Goal: Find specific page/section: Find specific page/section

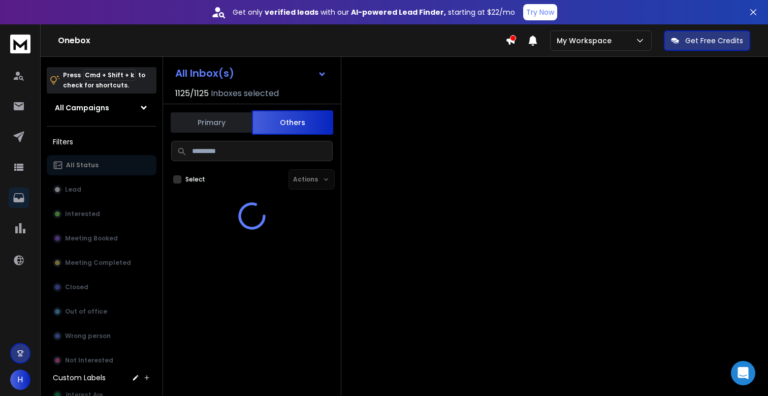
click at [267, 117] on button "Others" at bounding box center [292, 122] width 81 height 24
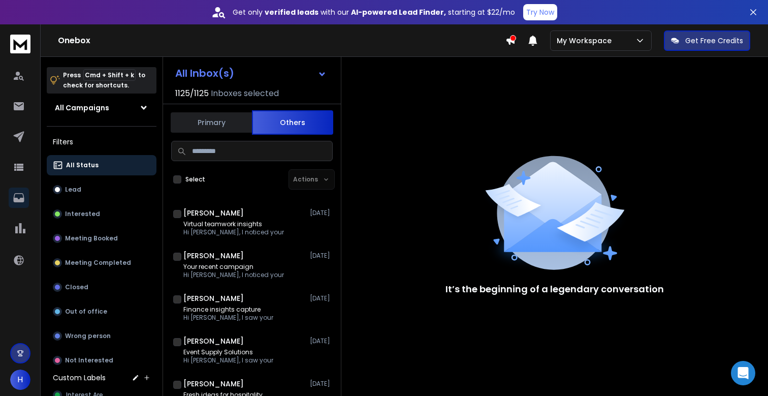
click at [225, 118] on button "Primary" at bounding box center [211, 122] width 81 height 22
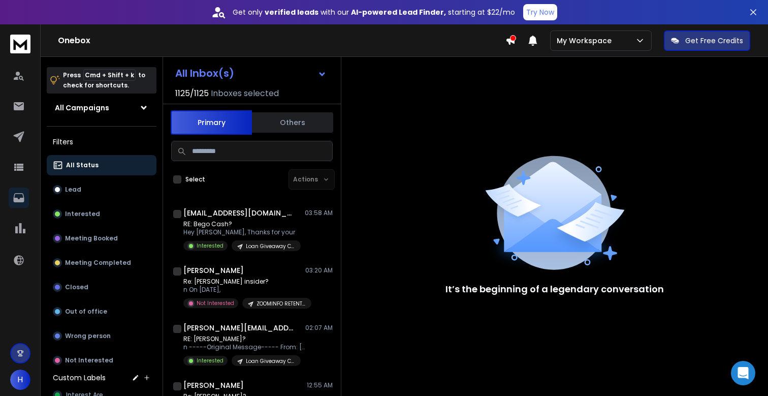
click at [295, 131] on button "Others" at bounding box center [292, 122] width 81 height 22
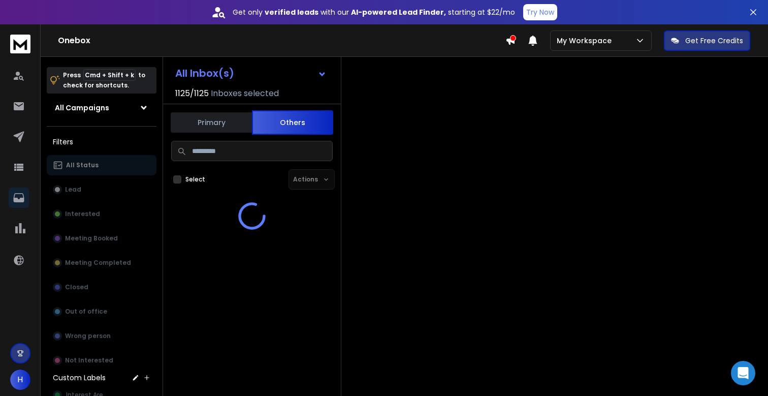
click at [295, 131] on button "Others" at bounding box center [292, 122] width 81 height 24
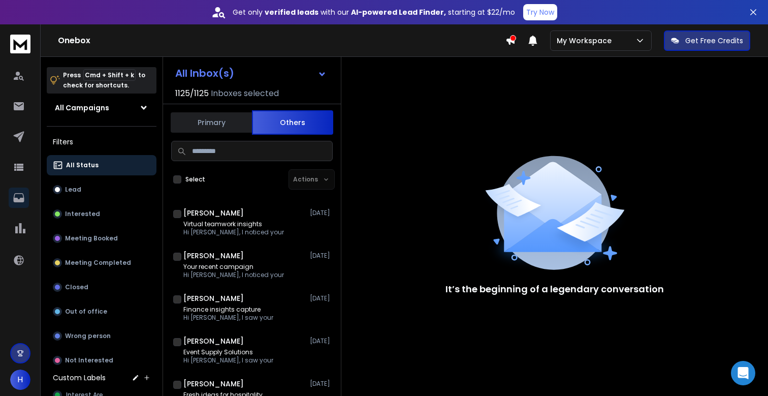
click at [207, 123] on button "Primary" at bounding box center [211, 122] width 81 height 22
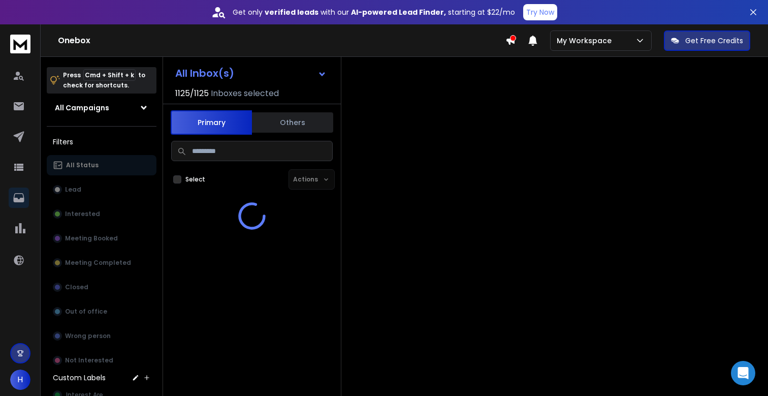
click at [207, 123] on button "Primary" at bounding box center [211, 122] width 81 height 24
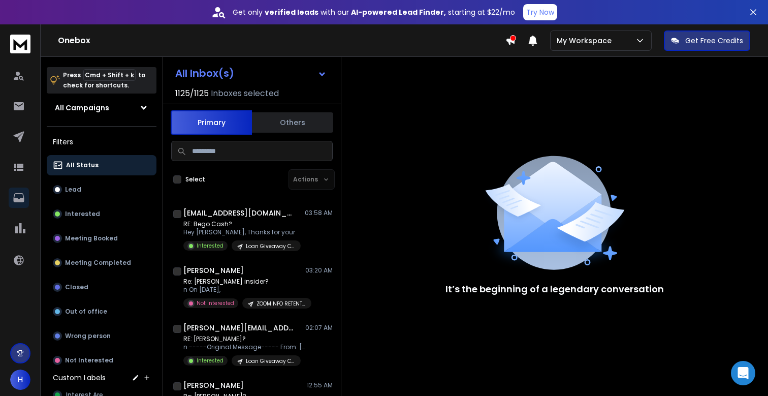
click at [276, 110] on div "All Inbox(s) 1125 / 1125 Inboxes selected Primary Others Select Actions [EMAIL_…" at bounding box center [252, 255] width 178 height 396
drag, startPoint x: 278, startPoint y: 114, endPoint x: 282, endPoint y: 119, distance: 6.6
click at [282, 119] on button "Others" at bounding box center [292, 122] width 81 height 22
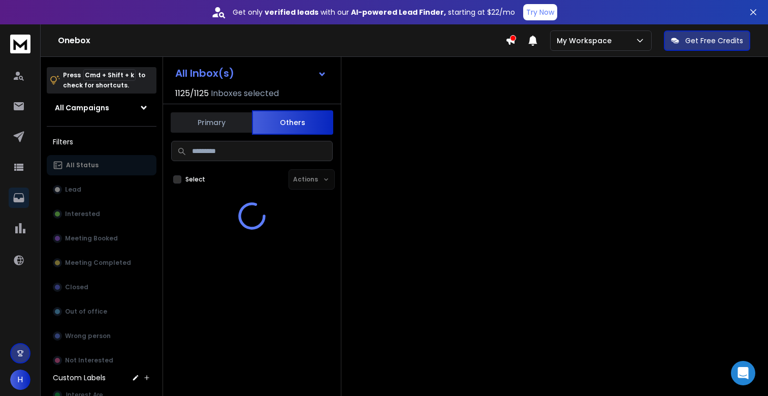
click at [282, 119] on button "Others" at bounding box center [292, 122] width 81 height 24
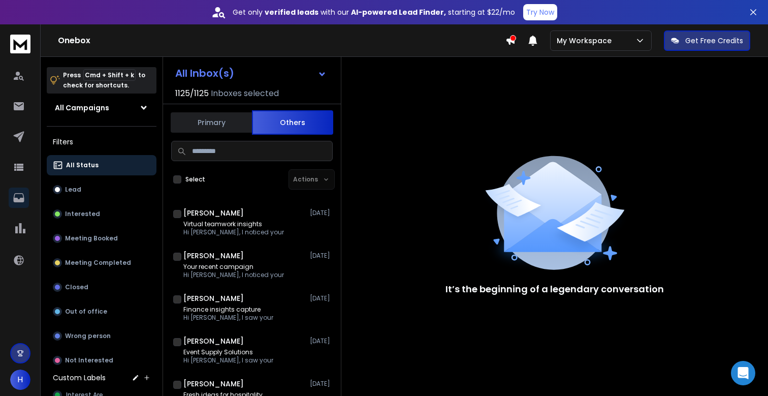
click at [209, 122] on button "Primary" at bounding box center [211, 122] width 81 height 22
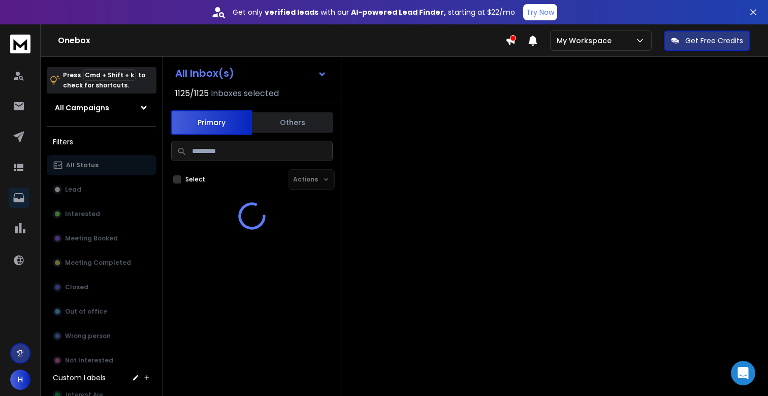
click at [209, 122] on button "Primary" at bounding box center [211, 122] width 81 height 24
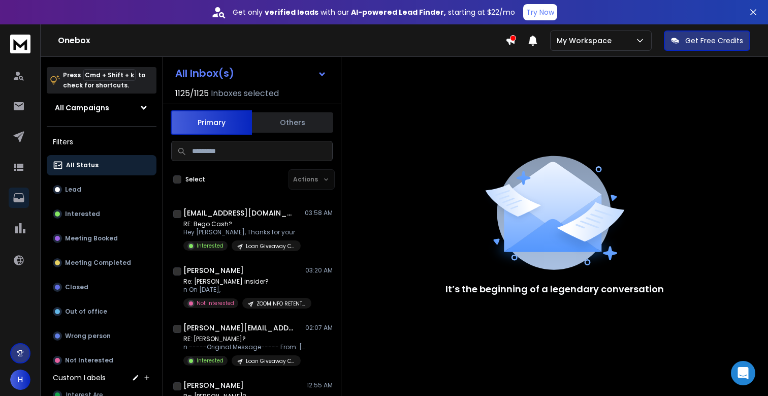
click at [301, 120] on button "Others" at bounding box center [292, 122] width 81 height 22
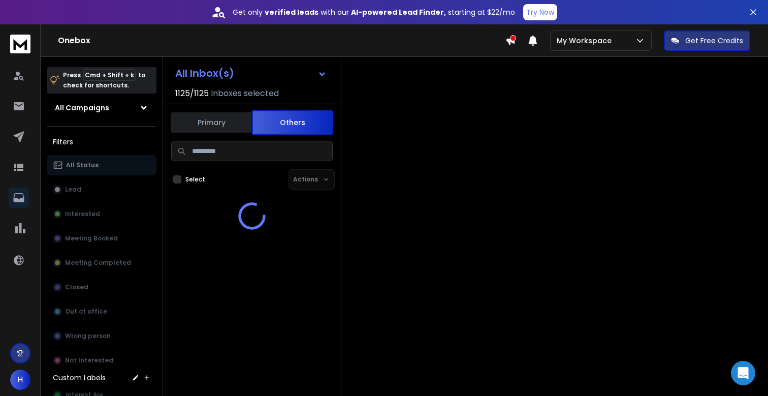
click at [300, 120] on button "Others" at bounding box center [292, 122] width 81 height 24
click at [176, 111] on div "All Inbox(s) 1125 / 1125 Inboxes selected Primary Others Select Actions" at bounding box center [252, 255] width 178 height 396
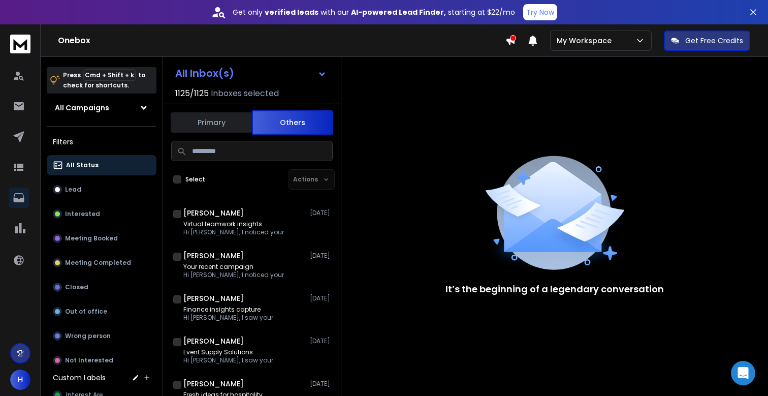
click at [227, 109] on div "All Inbox(s) 1125 / 1125 Inboxes selected Primary Others Select Actions [PERSON…" at bounding box center [252, 255] width 178 height 396
click at [224, 123] on button "Primary" at bounding box center [211, 122] width 81 height 22
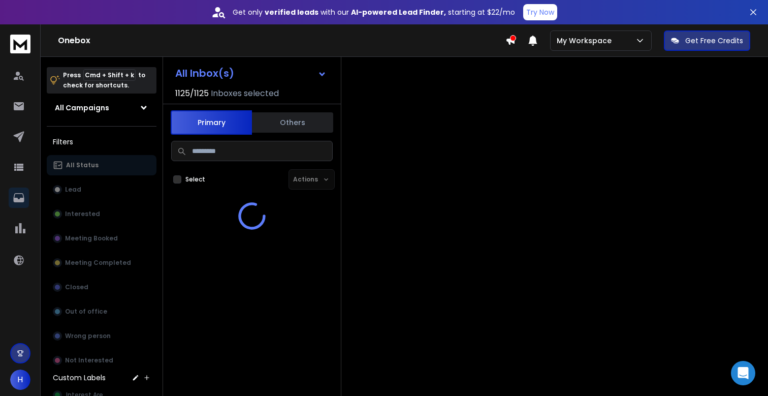
click at [224, 123] on button "Primary" at bounding box center [211, 122] width 81 height 24
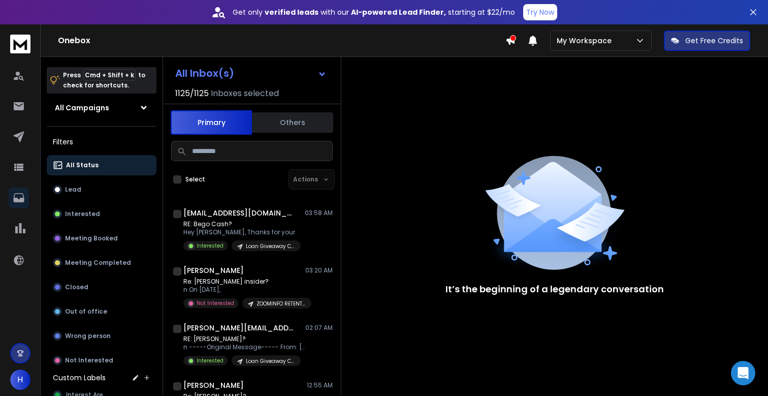
click at [281, 131] on button "Others" at bounding box center [292, 122] width 81 height 22
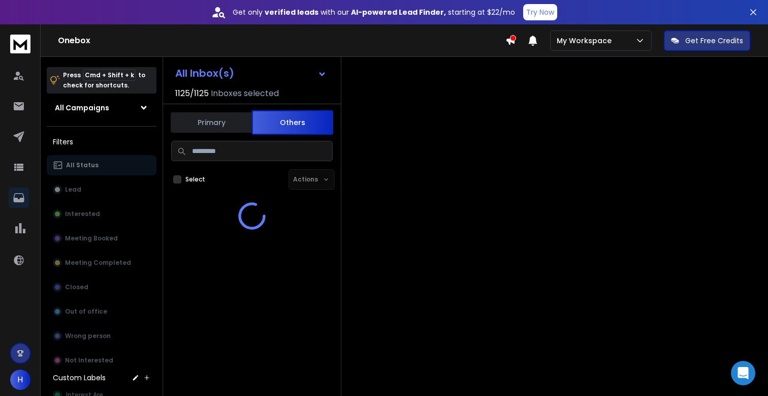
click at [279, 130] on button "Others" at bounding box center [292, 122] width 81 height 24
drag, startPoint x: 279, startPoint y: 130, endPoint x: 220, endPoint y: 126, distance: 59.1
click at [278, 130] on button "Others" at bounding box center [292, 122] width 81 height 24
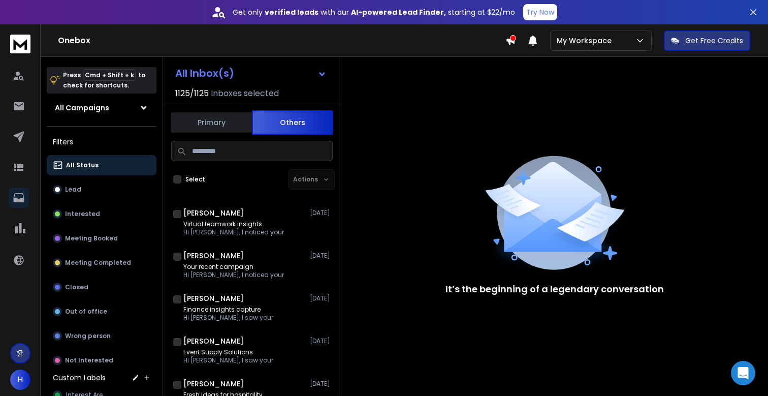
click at [204, 124] on button "Primary" at bounding box center [211, 122] width 81 height 22
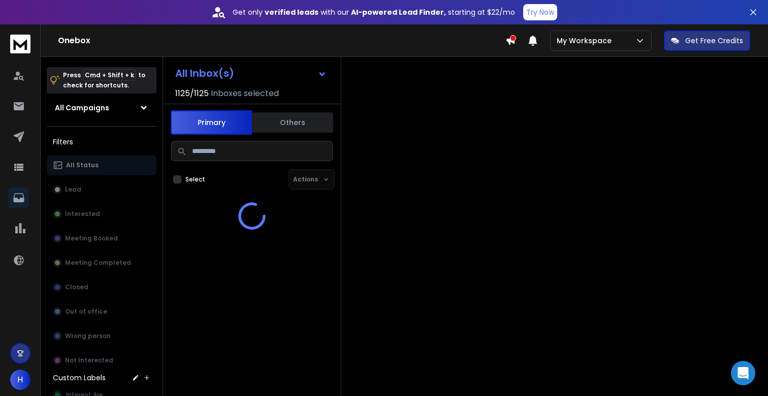
click at [204, 124] on button "Primary" at bounding box center [211, 122] width 81 height 24
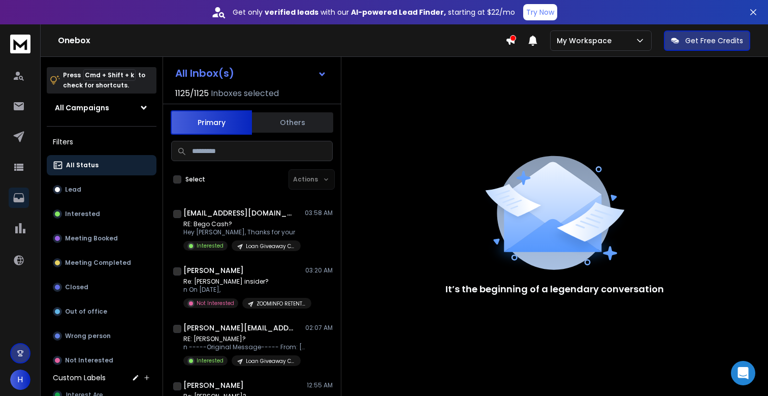
click at [286, 111] on div "All Inbox(s) 1125 / 1125 Inboxes selected Primary Others Select Actions [EMAIL_…" at bounding box center [252, 255] width 178 height 396
click at [286, 113] on button "Others" at bounding box center [292, 122] width 81 height 22
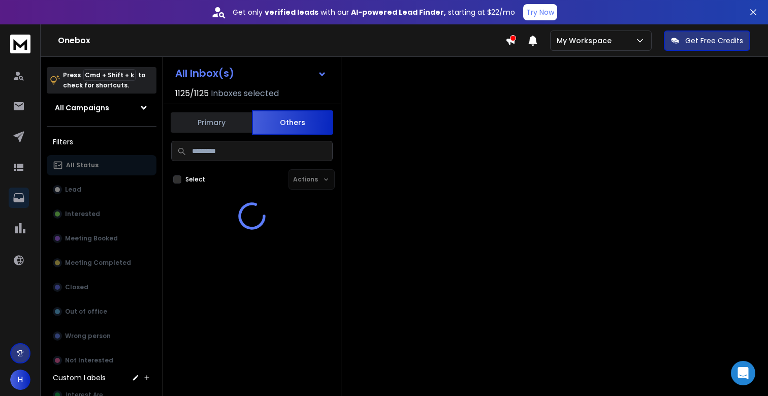
click at [284, 117] on button "Others" at bounding box center [292, 122] width 81 height 24
click at [283, 120] on button "Others" at bounding box center [292, 122] width 81 height 24
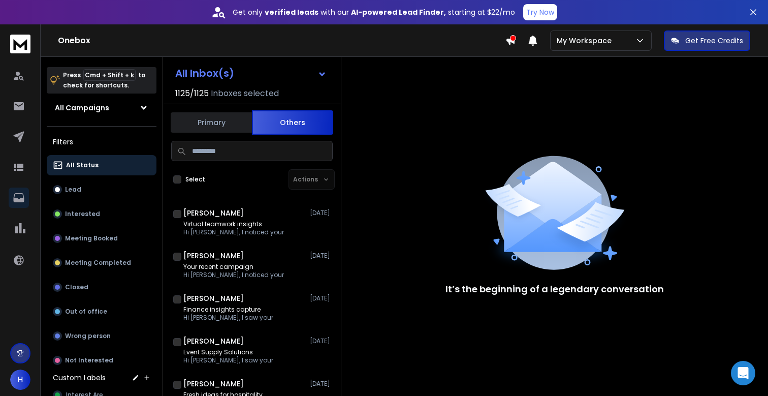
click at [227, 134] on div "Primary Others Select Actions [PERSON_NAME] [DATE] Virtual teamwork insights Hi…" at bounding box center [252, 302] width 178 height 380
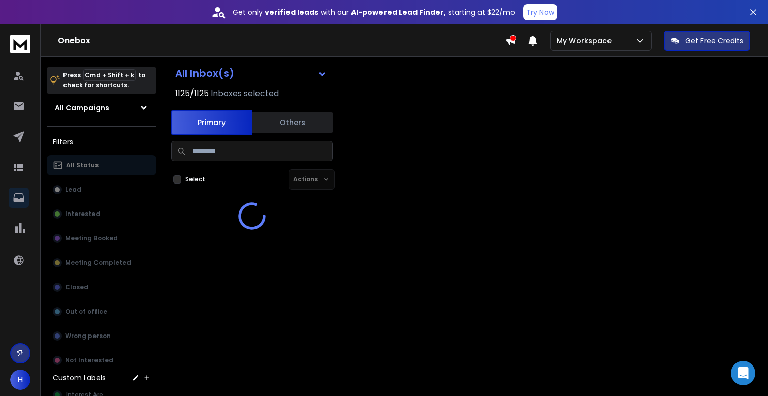
click at [206, 121] on button "Primary" at bounding box center [211, 122] width 81 height 24
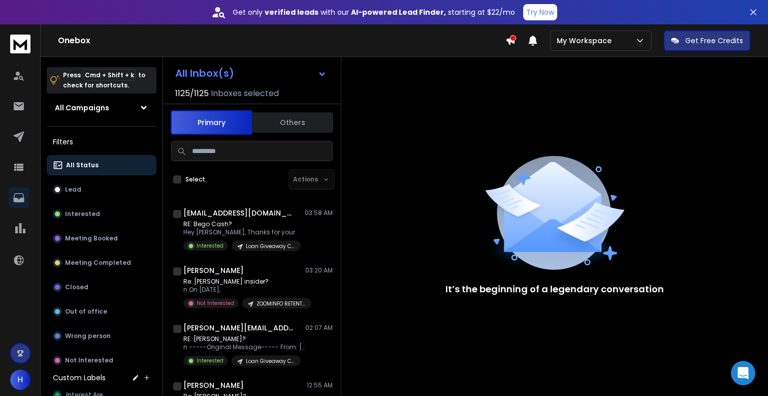
click at [278, 118] on button "Others" at bounding box center [292, 122] width 81 height 22
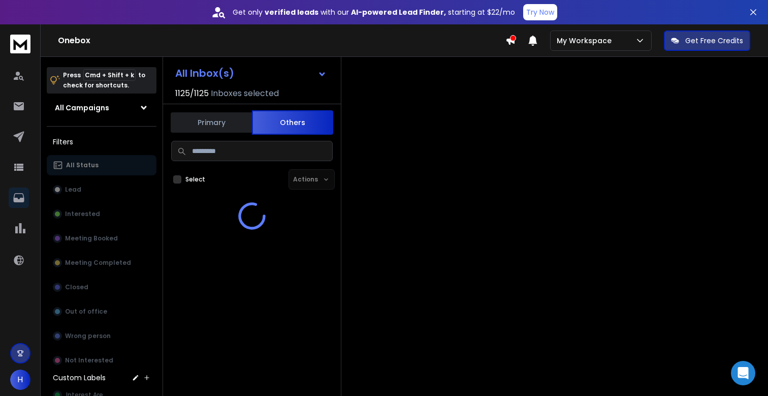
click at [278, 118] on button "Others" at bounding box center [292, 122] width 81 height 24
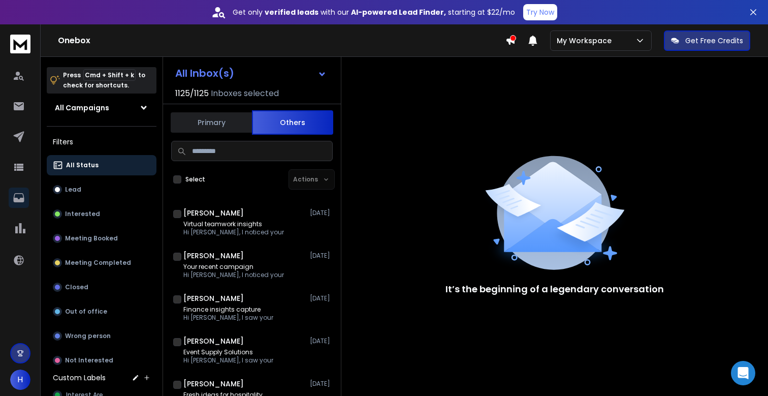
click at [214, 126] on button "Primary" at bounding box center [211, 122] width 81 height 22
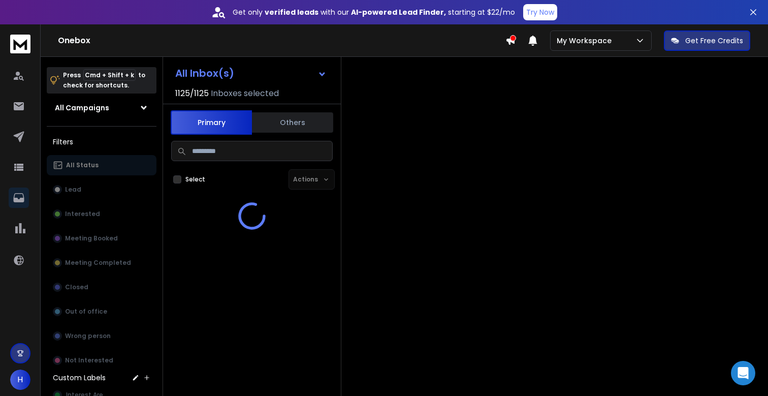
click at [214, 126] on button "Primary" at bounding box center [211, 122] width 81 height 24
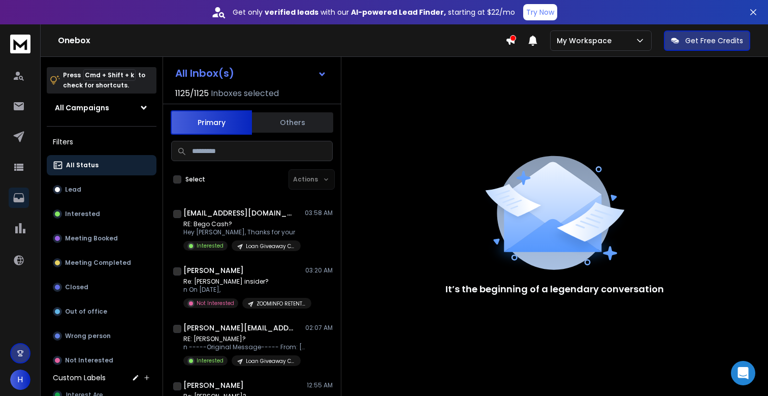
click at [306, 136] on div "Primary Others Select Actions [EMAIL_ADDRESS][DOMAIN_NAME] 03:58 AM RE: Bego Ca…" at bounding box center [252, 302] width 178 height 380
click at [293, 131] on button "Others" at bounding box center [292, 122] width 81 height 22
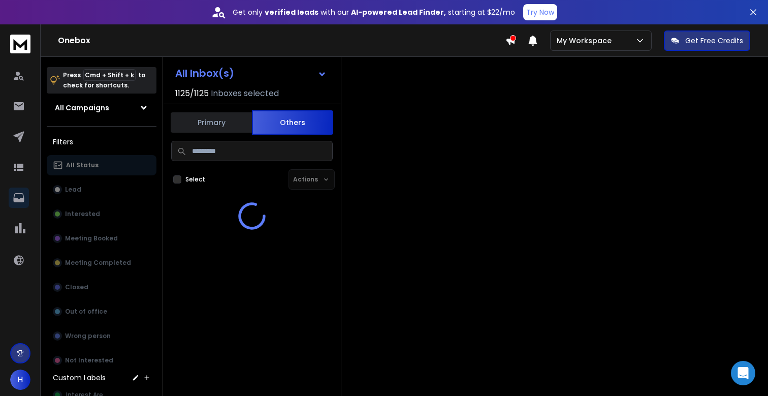
click at [293, 130] on button "Others" at bounding box center [292, 122] width 81 height 24
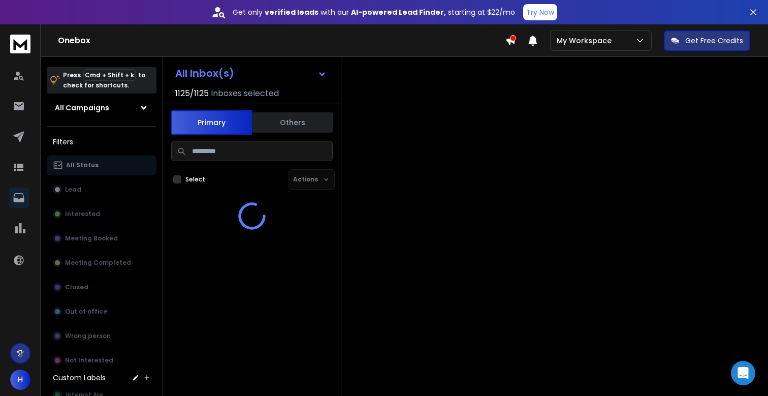
click at [243, 117] on button "Primary" at bounding box center [211, 122] width 81 height 24
